Goal: Task Accomplishment & Management: Manage account settings

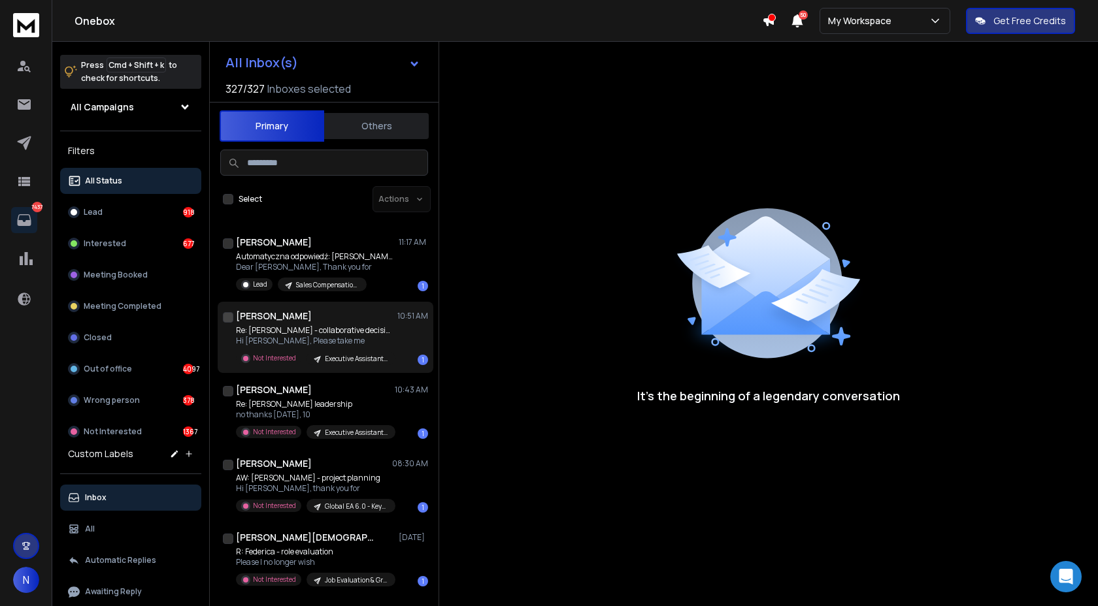
click at [365, 348] on div "Re: [PERSON_NAME] - collaborative decision Hi [PERSON_NAME], Please take me Not…" at bounding box center [315, 345] width 159 height 40
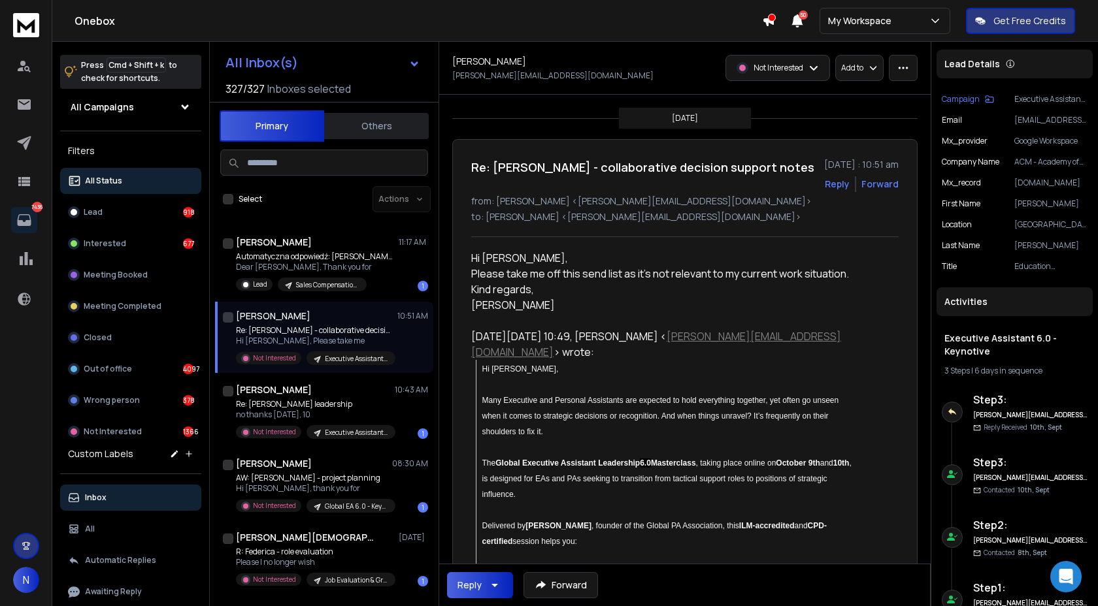
click at [900, 63] on icon "button" at bounding box center [903, 68] width 12 height 12
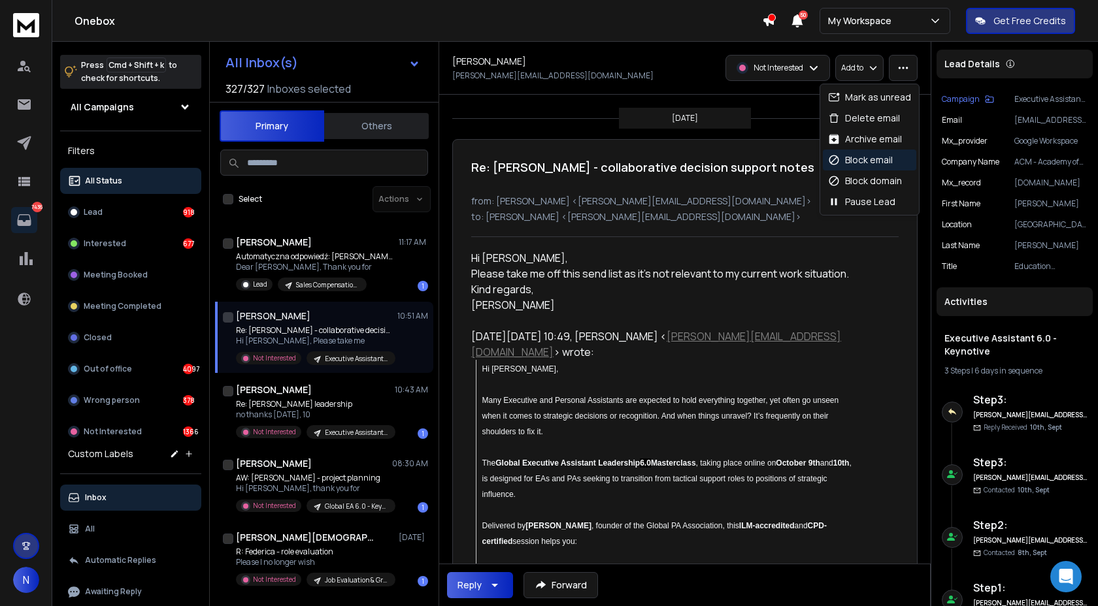
click at [867, 154] on div "Block email" at bounding box center [860, 160] width 65 height 13
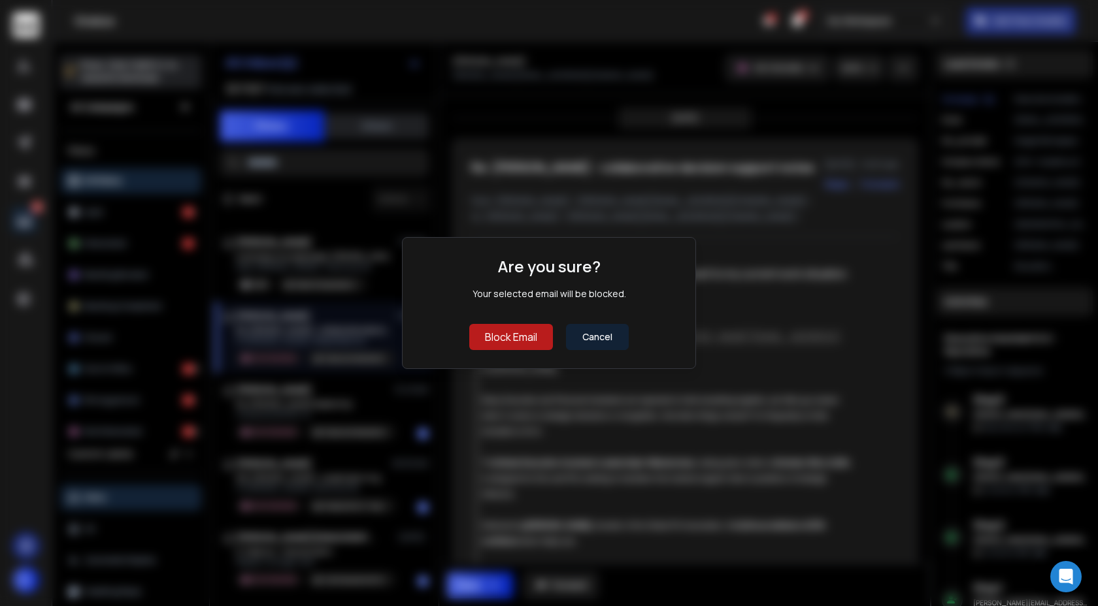
click at [498, 343] on button "Block Email" at bounding box center [511, 337] width 84 height 26
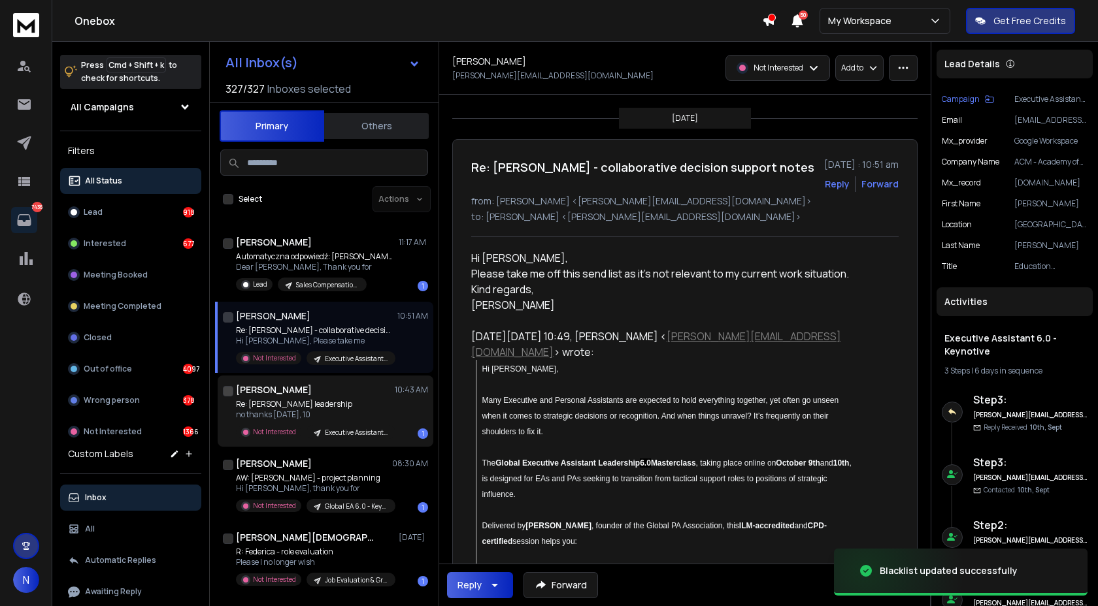
click at [311, 407] on p "Re: [PERSON_NAME] leadership" at bounding box center [314, 404] width 157 height 10
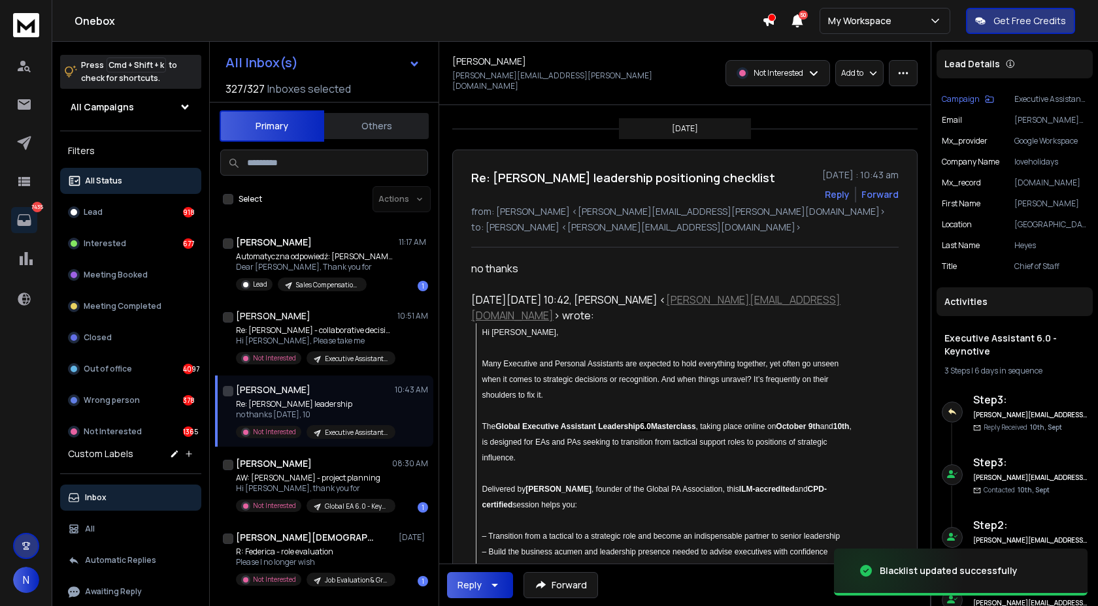
click at [912, 69] on button "button" at bounding box center [903, 73] width 29 height 26
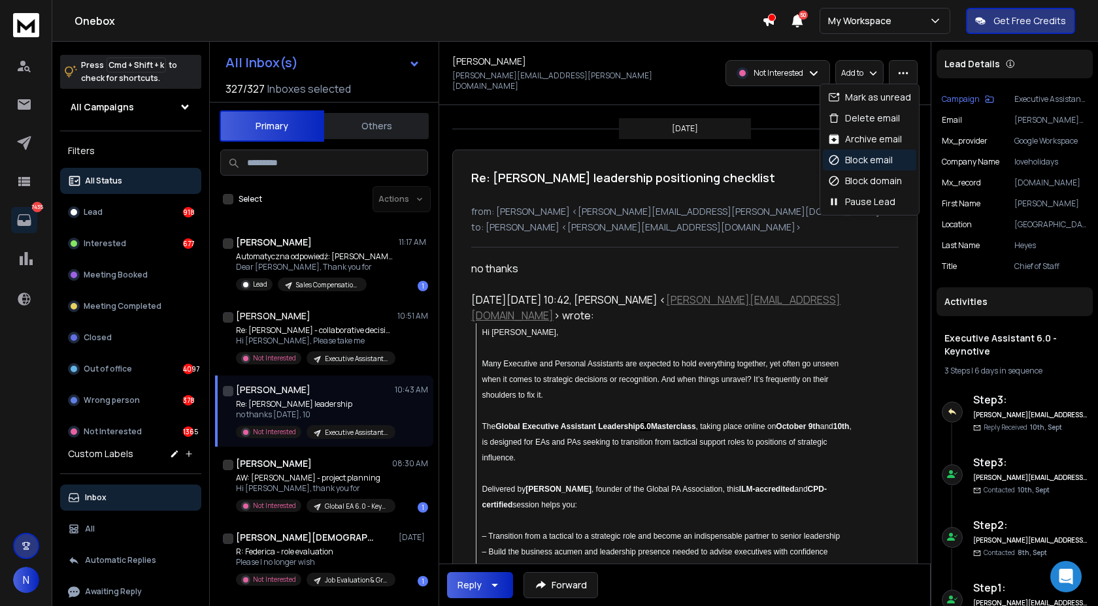
click at [836, 158] on icon at bounding box center [834, 161] width 10 height 10
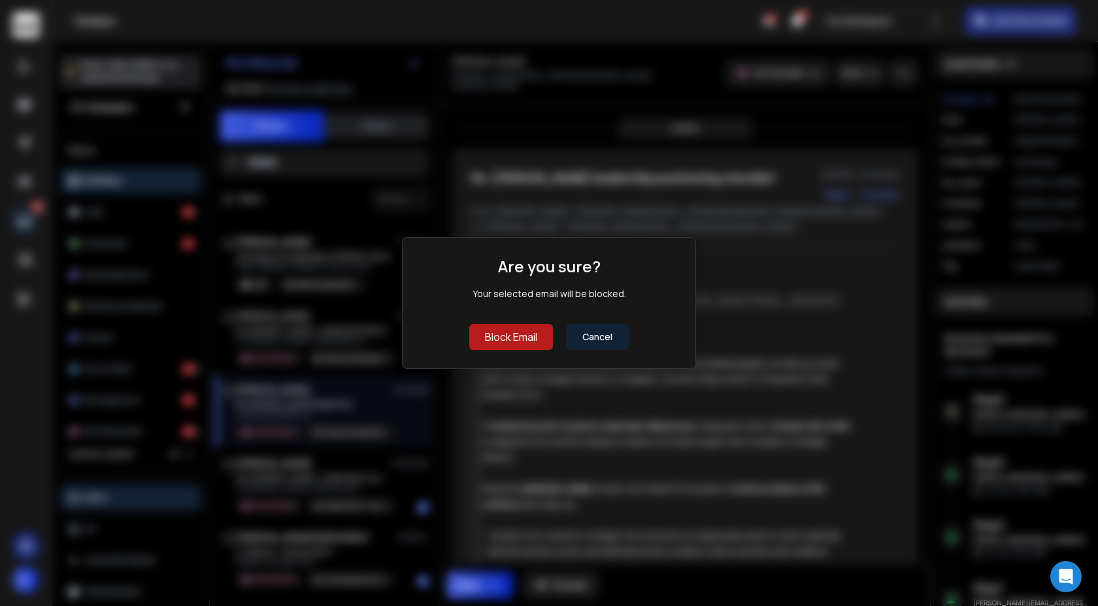
click at [505, 346] on button "Block Email" at bounding box center [511, 337] width 84 height 26
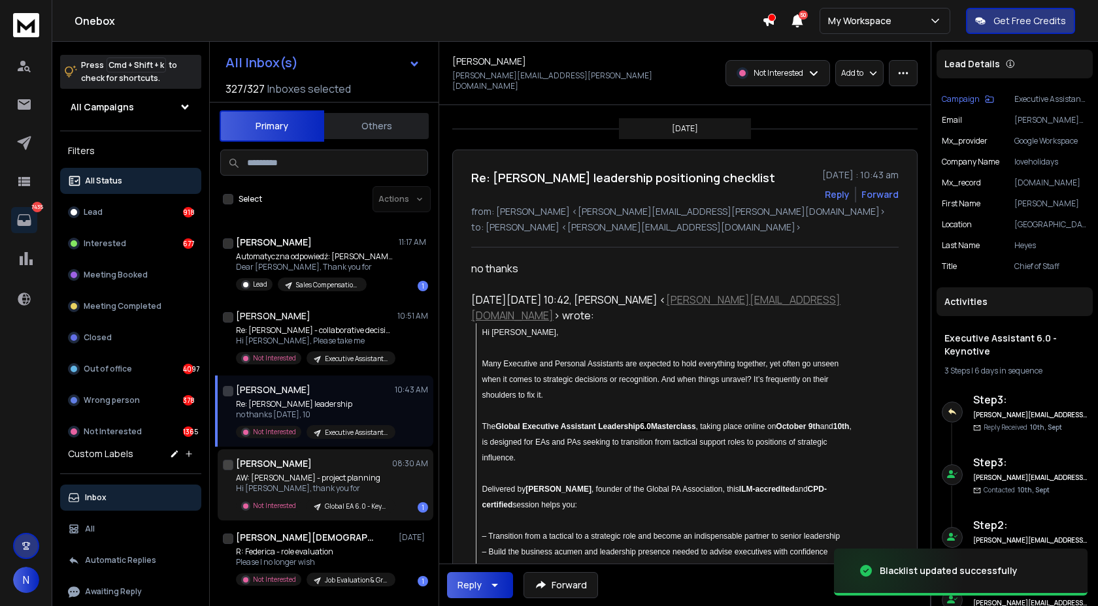
click at [322, 491] on p "Hi [PERSON_NAME], thank you for" at bounding box center [314, 489] width 157 height 10
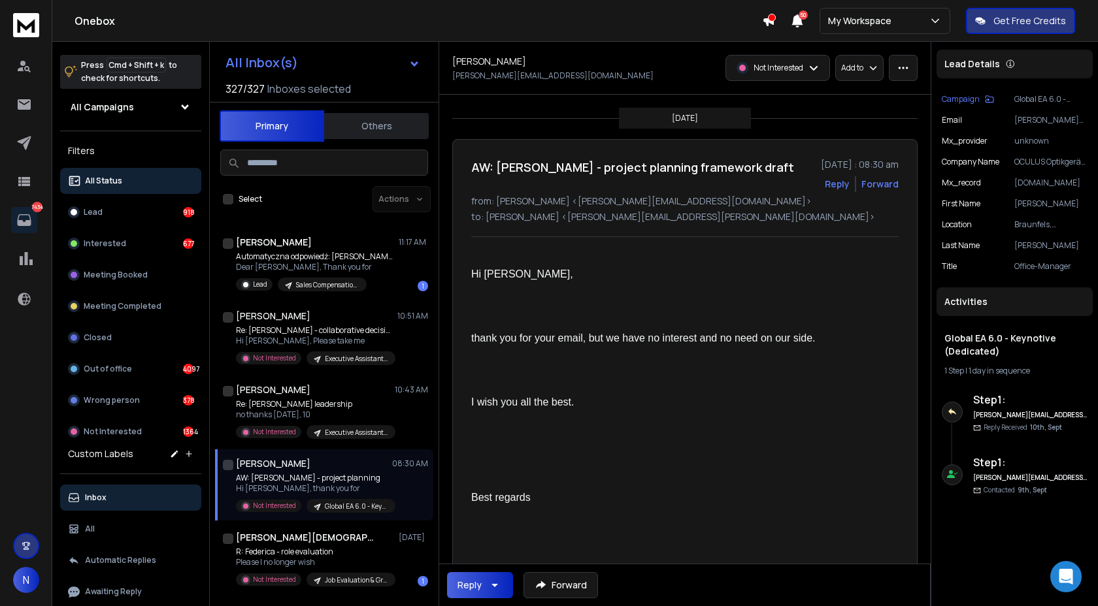
click at [903, 70] on icon "button" at bounding box center [903, 68] width 12 height 12
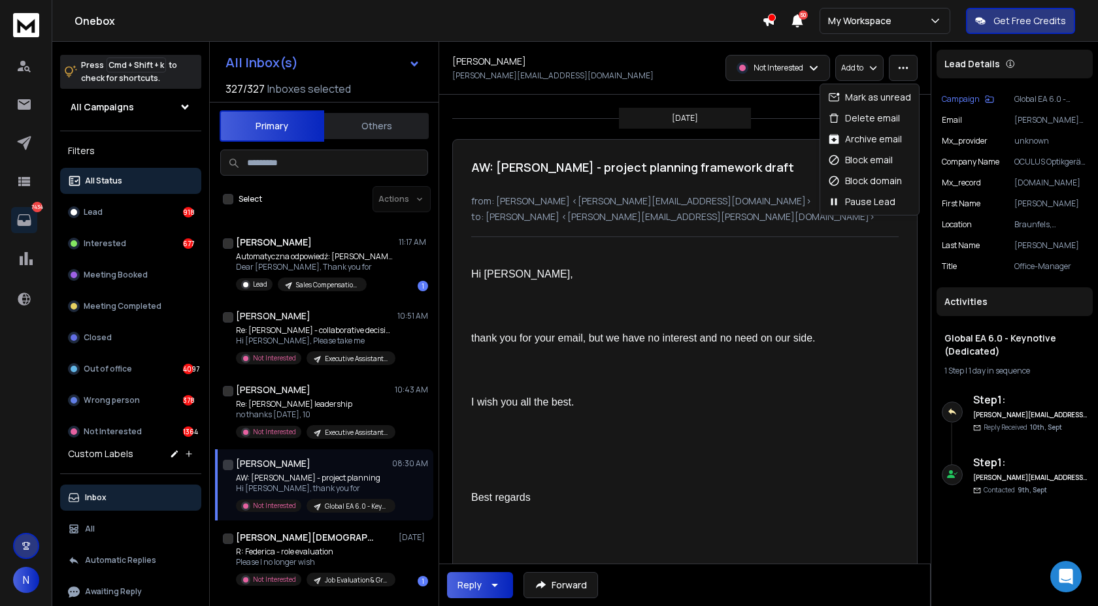
click at [667, 405] on p "I wish you all the best." at bounding box center [662, 402] width 382 height 16
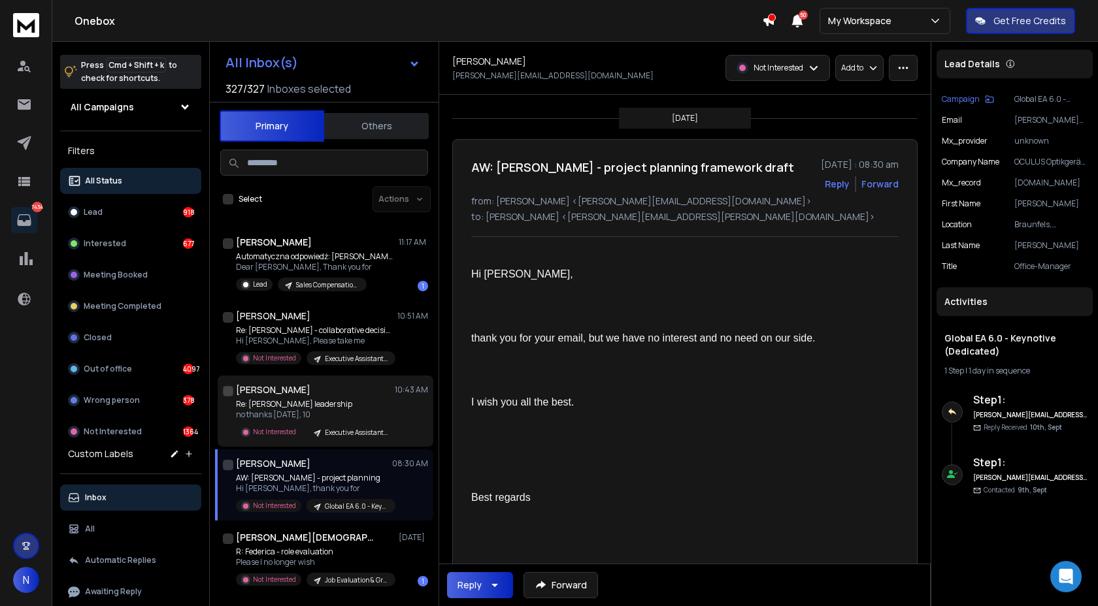
click at [333, 395] on div "[PERSON_NAME] 10:43 AM" at bounding box center [332, 390] width 192 height 13
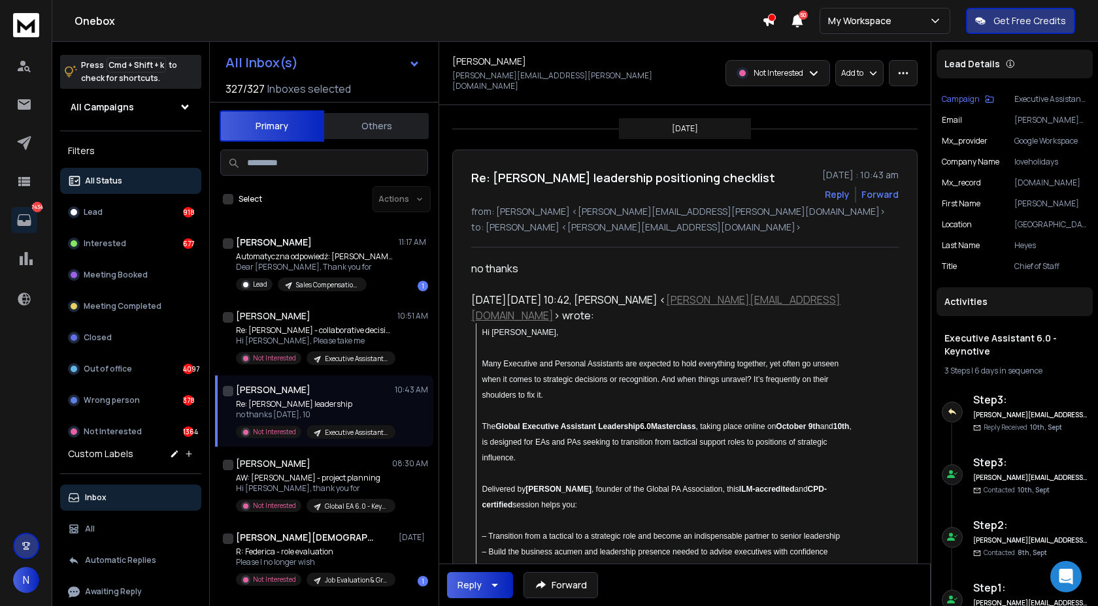
click at [775, 68] on p "Not Interested" at bounding box center [779, 73] width 50 height 10
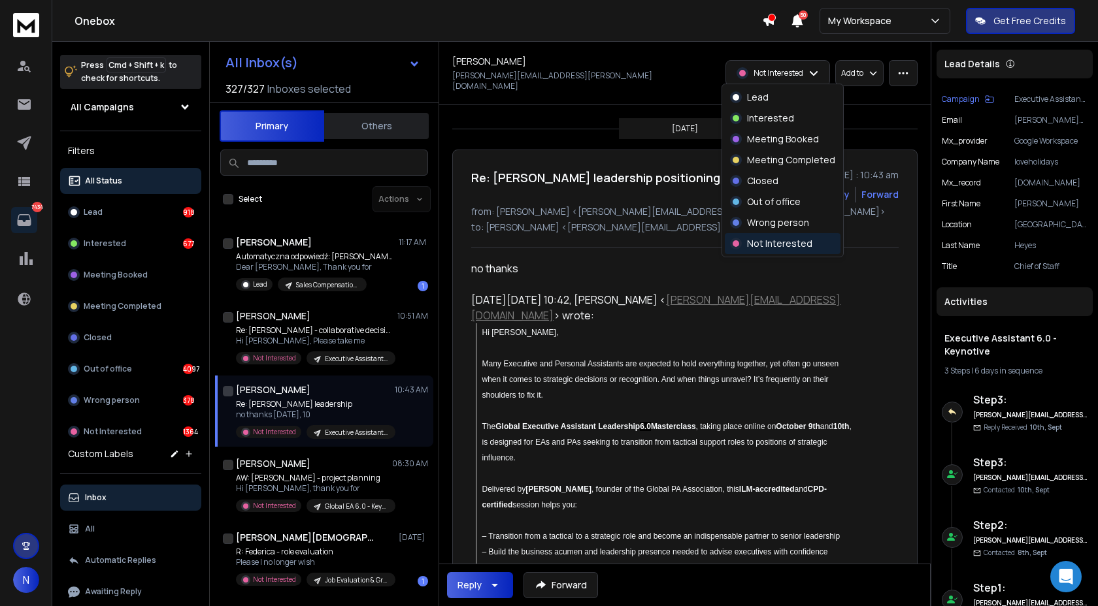
click at [766, 235] on div "Not Interested" at bounding box center [783, 243] width 116 height 21
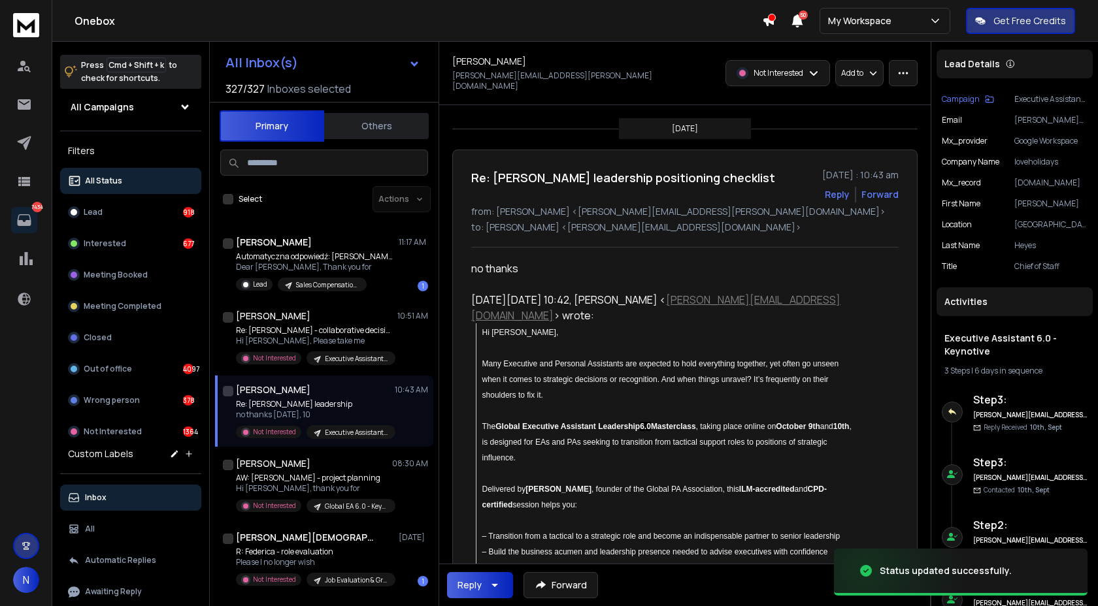
click at [895, 62] on button "button" at bounding box center [903, 73] width 29 height 26
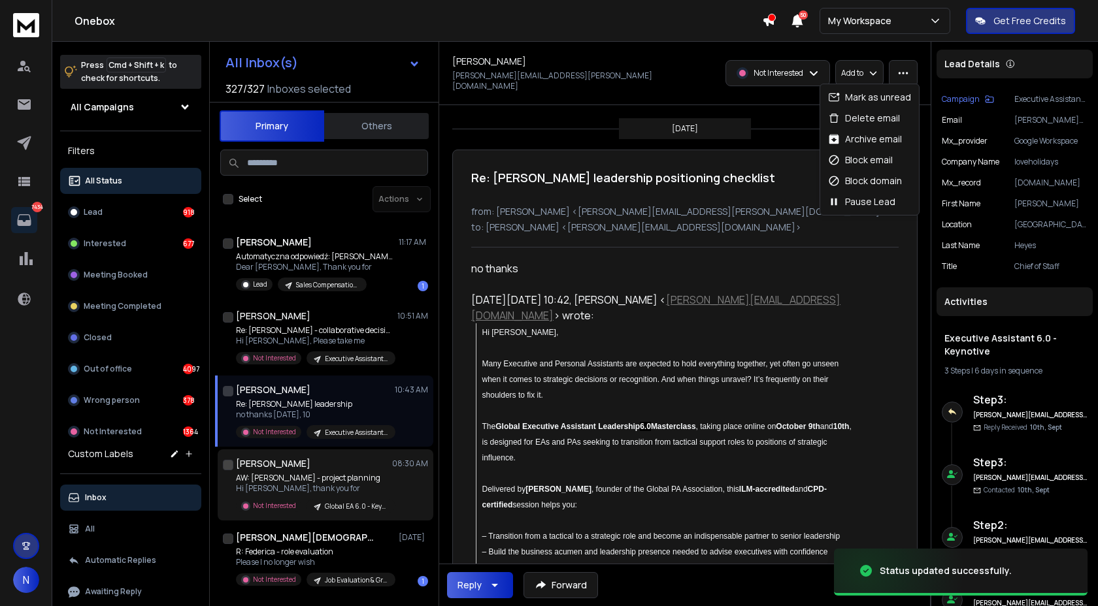
click at [331, 469] on div "[PERSON_NAME] 08:30 AM" at bounding box center [332, 463] width 192 height 13
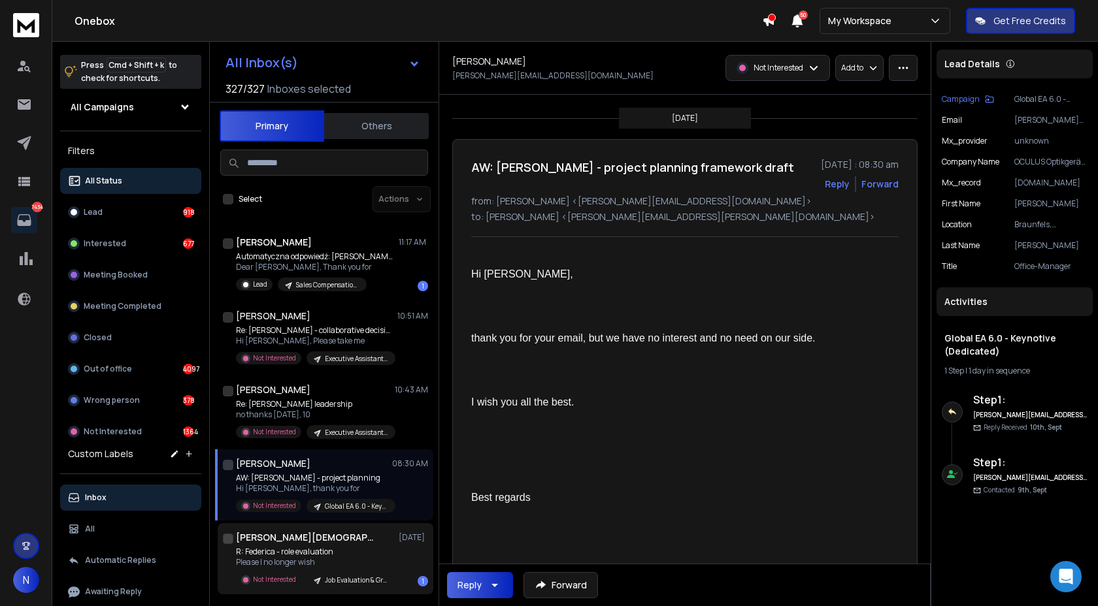
click at [320, 567] on p "Please I no longer wish" at bounding box center [314, 562] width 157 height 10
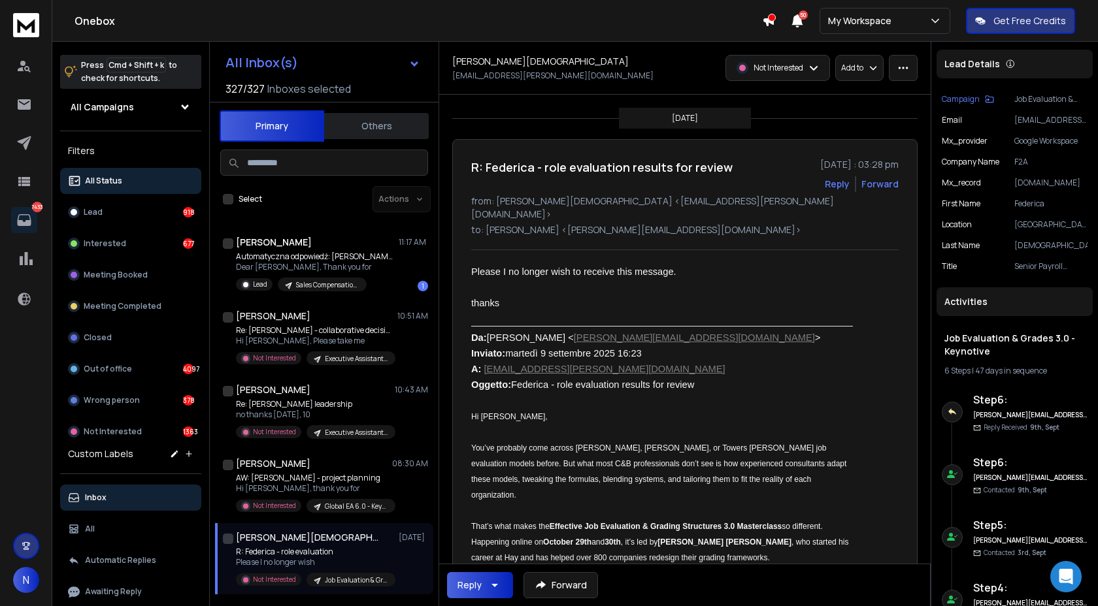
click at [897, 69] on icon "button" at bounding box center [903, 68] width 12 height 12
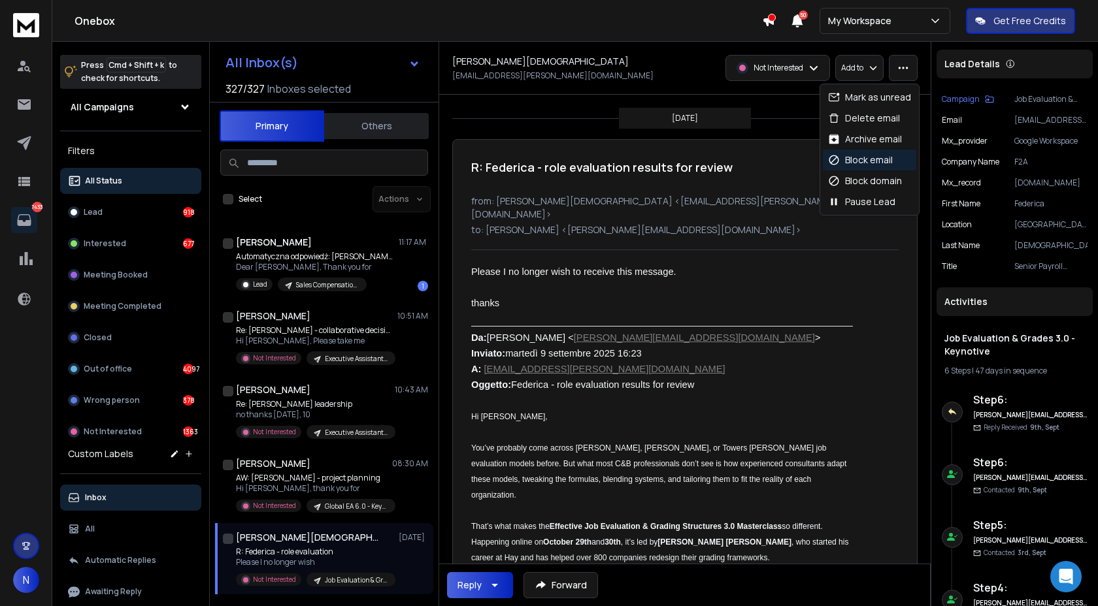
click at [880, 159] on div "Block email" at bounding box center [860, 160] width 65 height 13
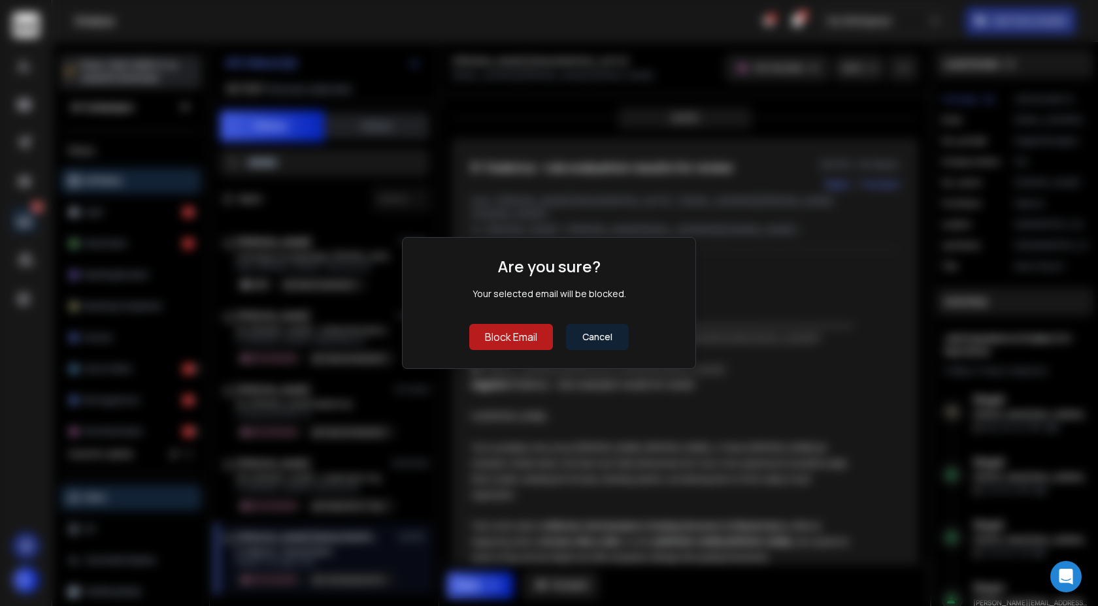
click at [528, 344] on button "Block Email" at bounding box center [511, 337] width 84 height 26
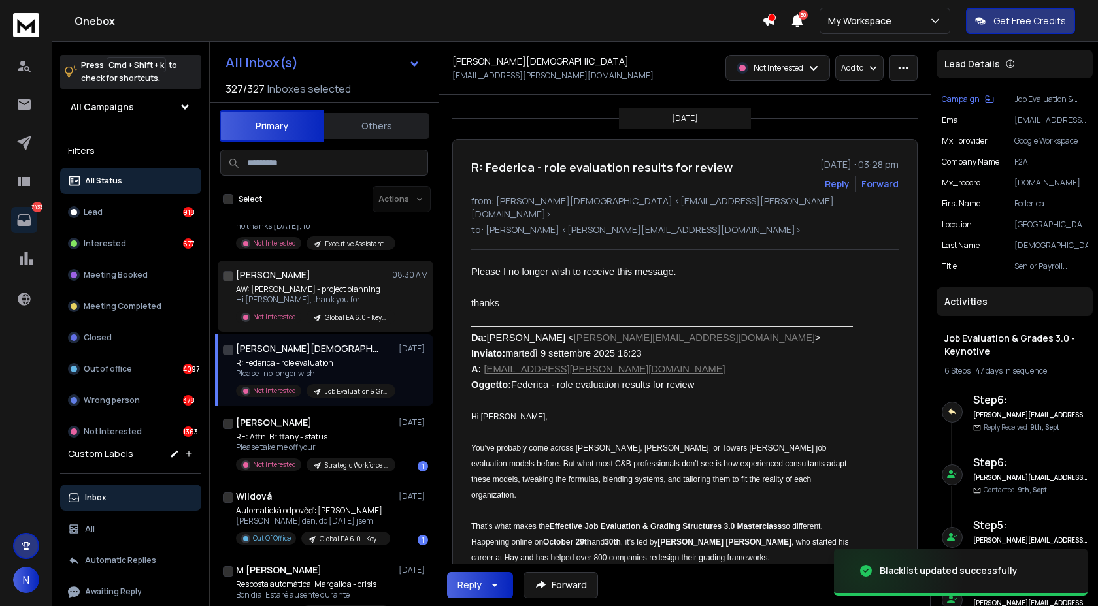
scroll to position [190, 0]
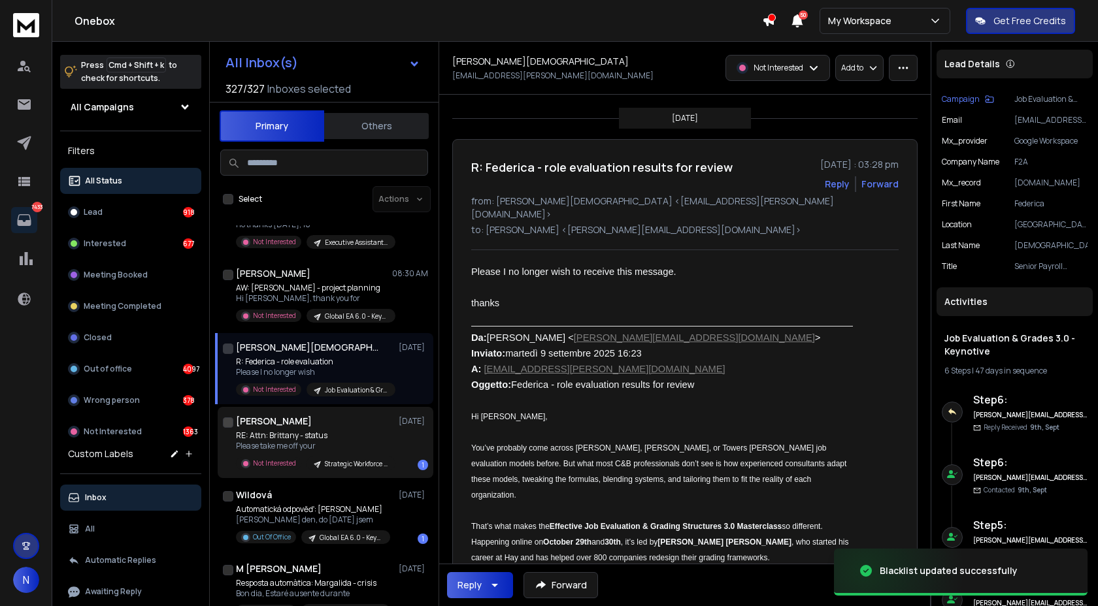
click at [350, 428] on div "[PERSON_NAME] [DATE] RE: Attn: Brittany - status Please take me off your Not In…" at bounding box center [332, 443] width 192 height 56
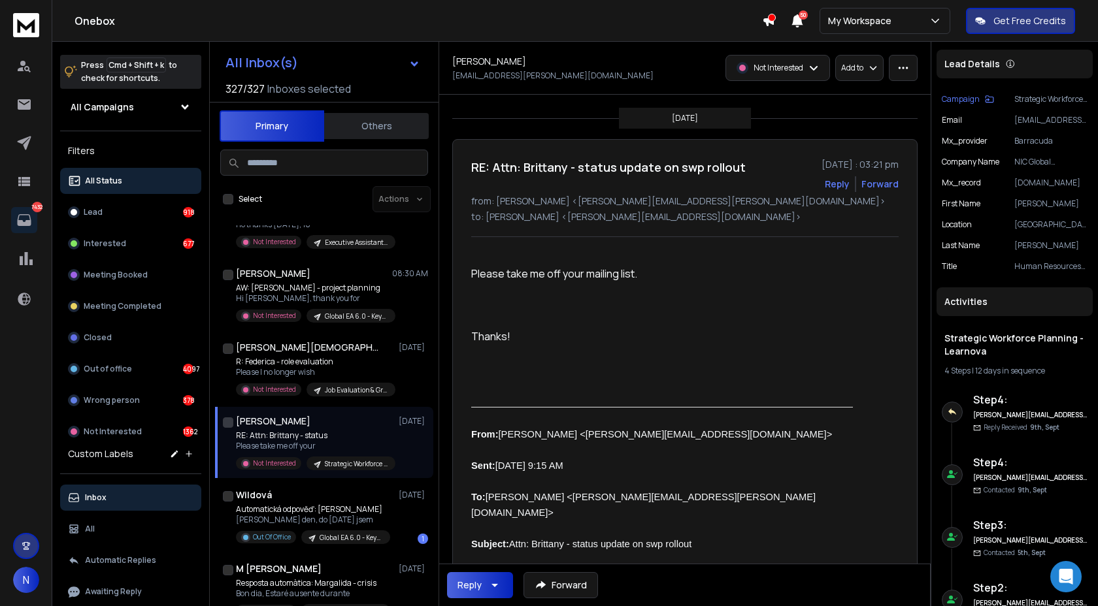
click at [900, 71] on icon "button" at bounding box center [903, 68] width 12 height 12
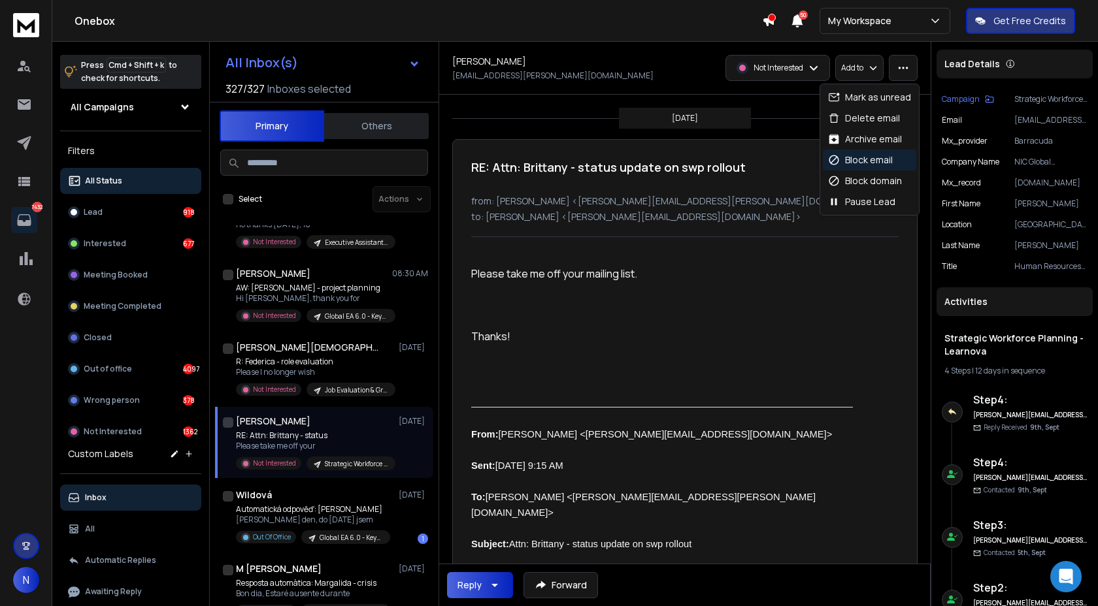
click at [852, 158] on div "Block email" at bounding box center [860, 160] width 65 height 13
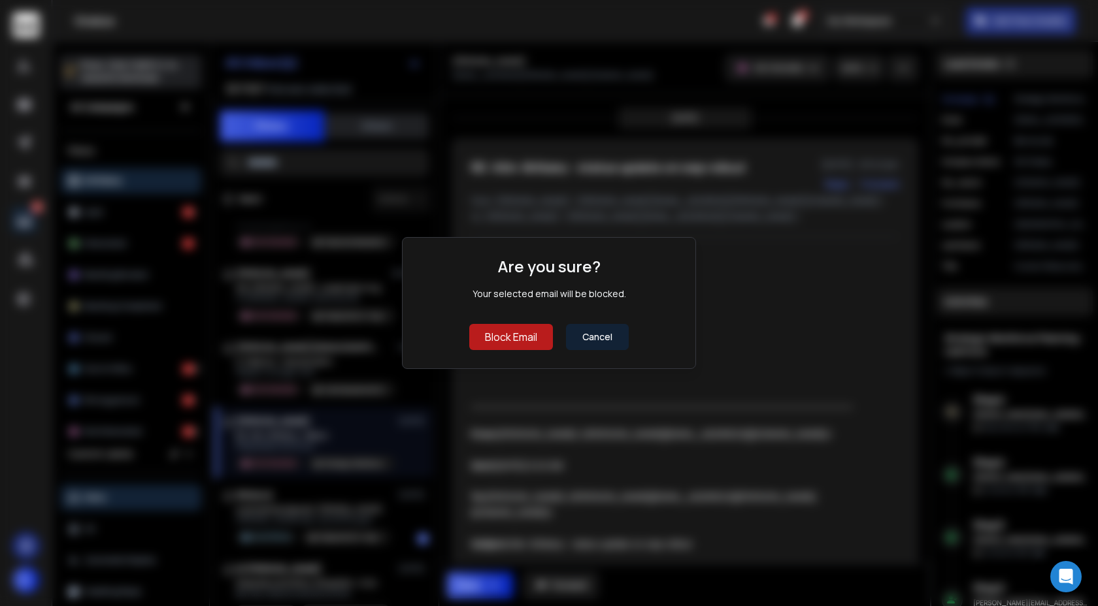
click at [523, 330] on button "Block Email" at bounding box center [511, 337] width 84 height 26
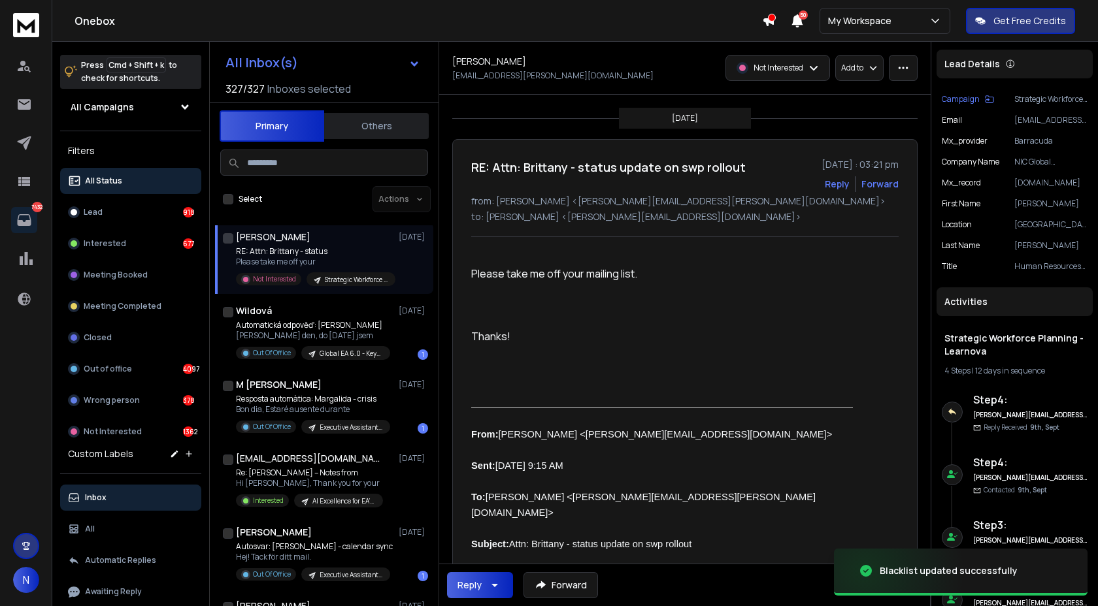
scroll to position [0, 0]
